Goal: Task Accomplishment & Management: Manage account settings

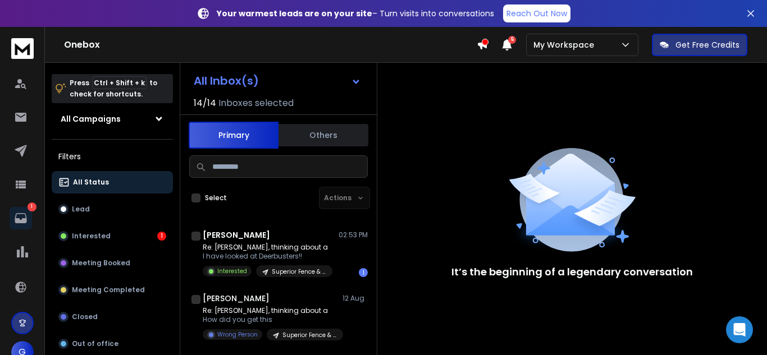
click at [236, 223] on div "Diane Holdgate 02:53 PM Re: Diane, thinking about a I have looked at Deerbuster…" at bounding box center [279, 253] width 185 height 61
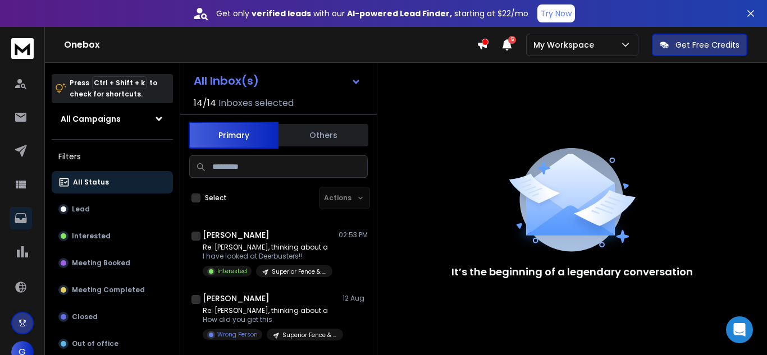
click at [16, 138] on div at bounding box center [23, 187] width 26 height 231
click at [19, 144] on icon at bounding box center [20, 150] width 13 height 13
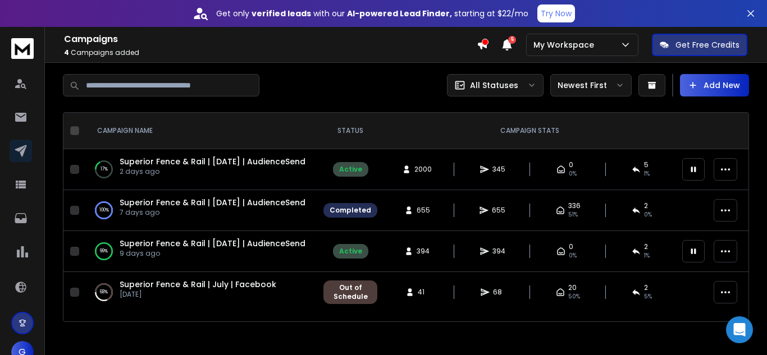
click at [72, 208] on button "button" at bounding box center [74, 210] width 9 height 9
click at [76, 248] on button "button" at bounding box center [74, 251] width 9 height 9
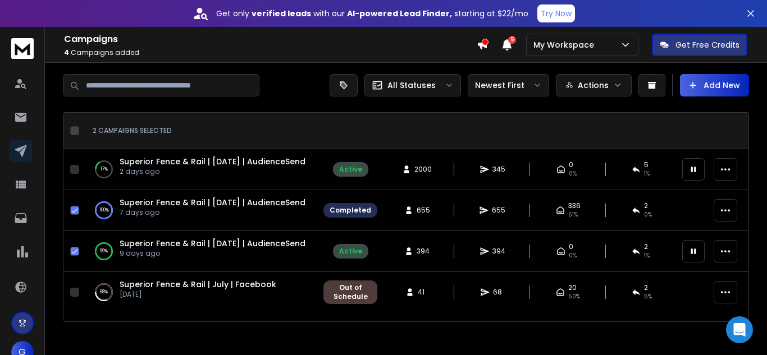
click at [78, 291] on button "button" at bounding box center [74, 292] width 9 height 9
click at [74, 213] on button "button" at bounding box center [74, 210] width 9 height 9
click at [654, 90] on button at bounding box center [651, 85] width 27 height 22
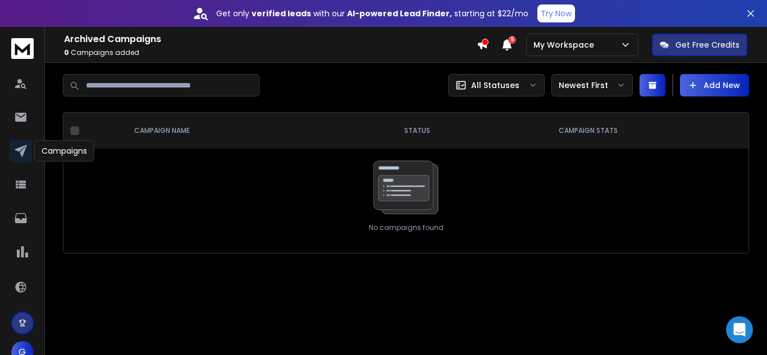
click at [22, 139] on div at bounding box center [23, 187] width 26 height 231
click at [23, 140] on link at bounding box center [21, 151] width 22 height 22
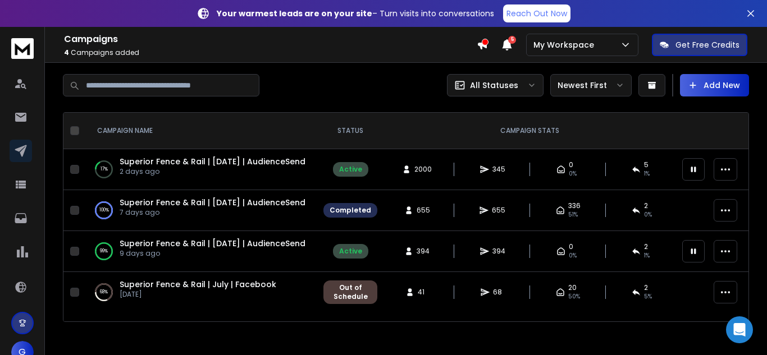
click at [77, 254] on button "button" at bounding box center [74, 251] width 9 height 9
click at [73, 289] on button "button" at bounding box center [74, 292] width 9 height 9
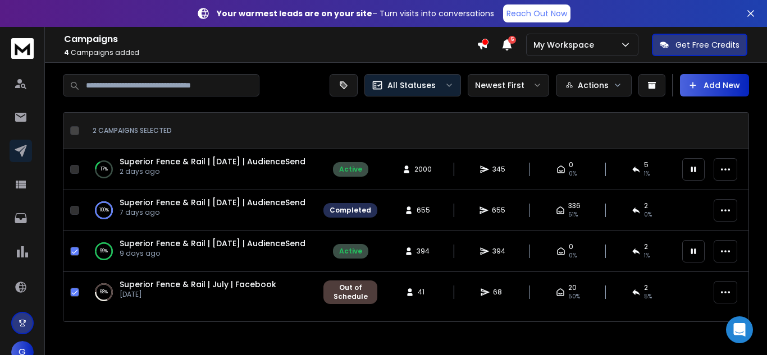
click at [432, 88] on p "All Statuses" at bounding box center [411, 85] width 48 height 11
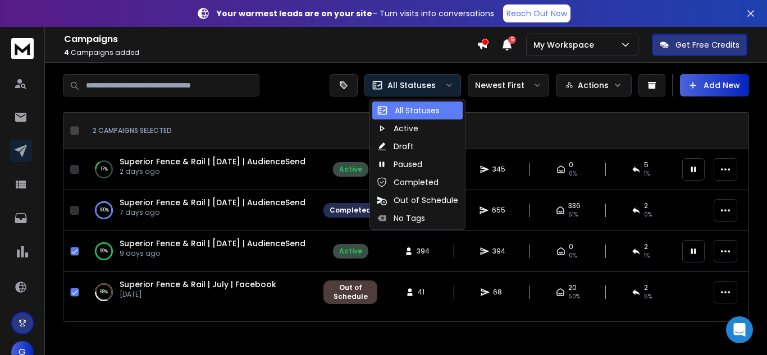
click at [432, 88] on p "All Statuses" at bounding box center [411, 85] width 48 height 11
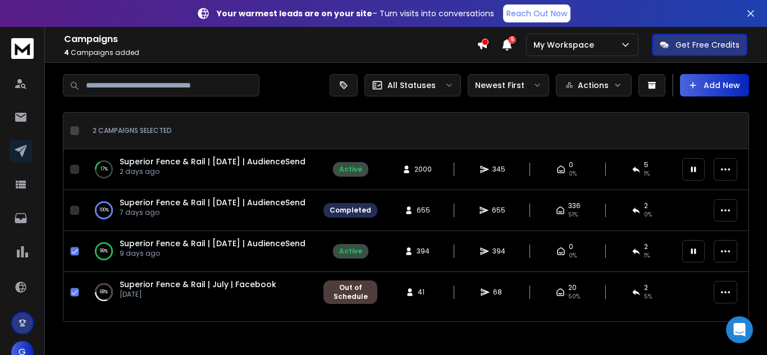
click at [731, 255] on button "button" at bounding box center [726, 251] width 24 height 22
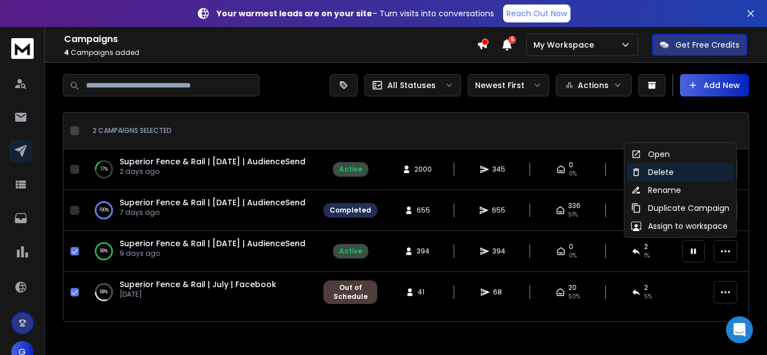
click at [672, 177] on div "Delete" at bounding box center [680, 172] width 107 height 18
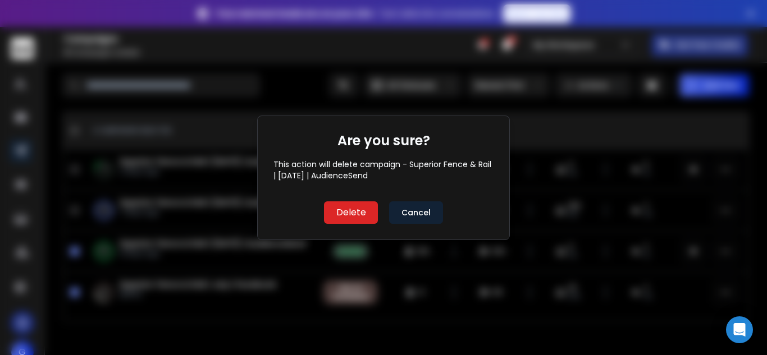
click at [421, 214] on button "Cancel" at bounding box center [416, 213] width 54 height 22
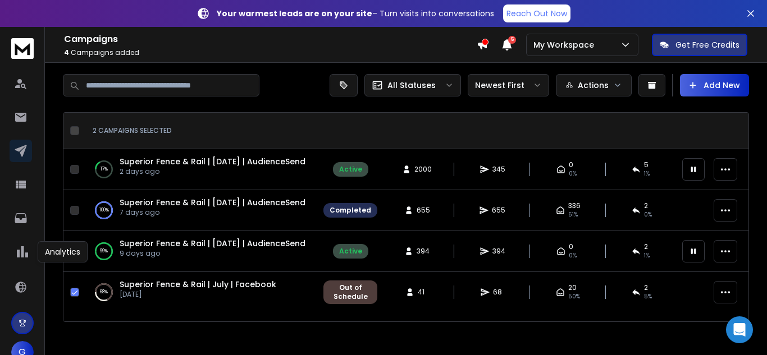
click at [79, 257] on div "Analytics" at bounding box center [63, 251] width 50 height 21
click at [79, 291] on div at bounding box center [76, 292] width 13 height 9
click at [76, 253] on button "button" at bounding box center [74, 251] width 9 height 9
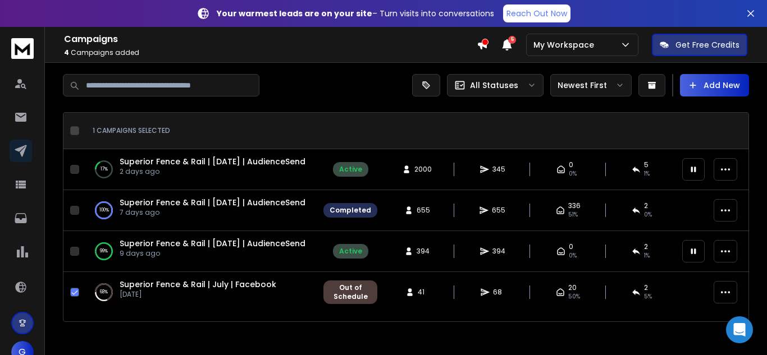
click at [76, 290] on button "button" at bounding box center [74, 292] width 9 height 9
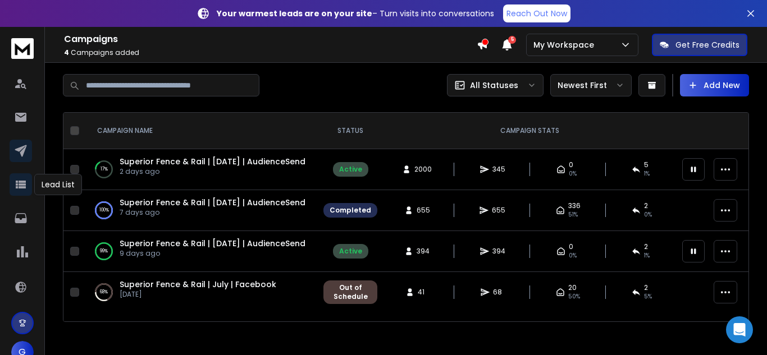
click at [17, 185] on icon at bounding box center [21, 185] width 10 height 8
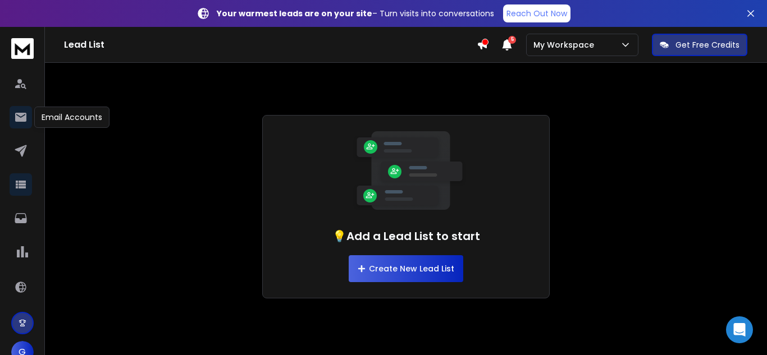
click at [17, 123] on icon at bounding box center [20, 117] width 13 height 13
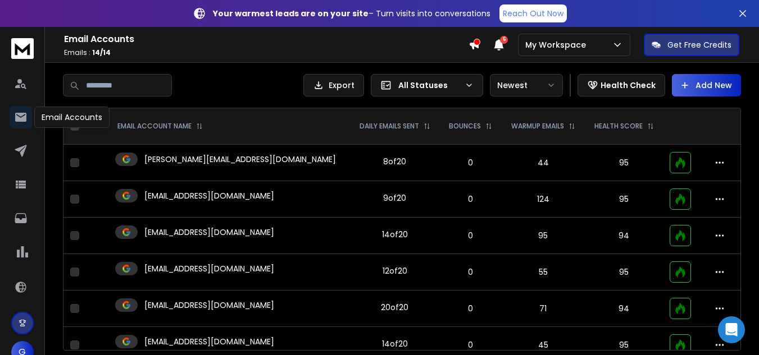
click at [29, 117] on link at bounding box center [21, 117] width 22 height 22
click at [27, 144] on icon at bounding box center [20, 150] width 13 height 13
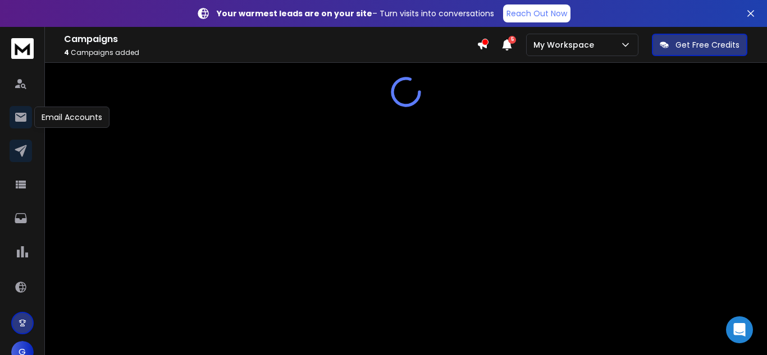
click at [22, 114] on icon at bounding box center [20, 117] width 11 height 9
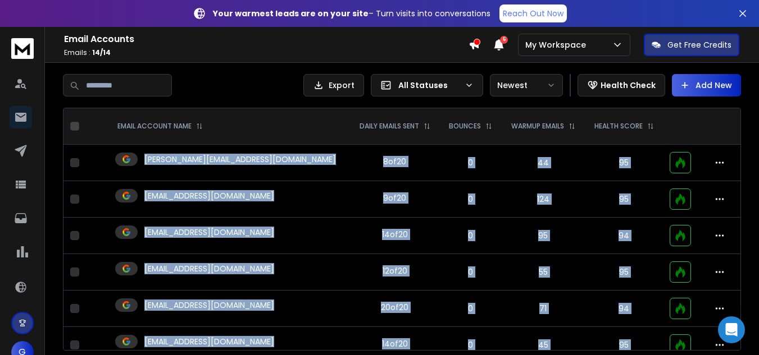
drag, startPoint x: 605, startPoint y: 328, endPoint x: 104, endPoint y: 167, distance: 526.1
copy tbody "sofia@web-fence.com 8 of 20 0 44 95 sofiar@fencenowstudio.com 9 of 20 0 124 95 …"
